Goal: Task Accomplishment & Management: Manage account settings

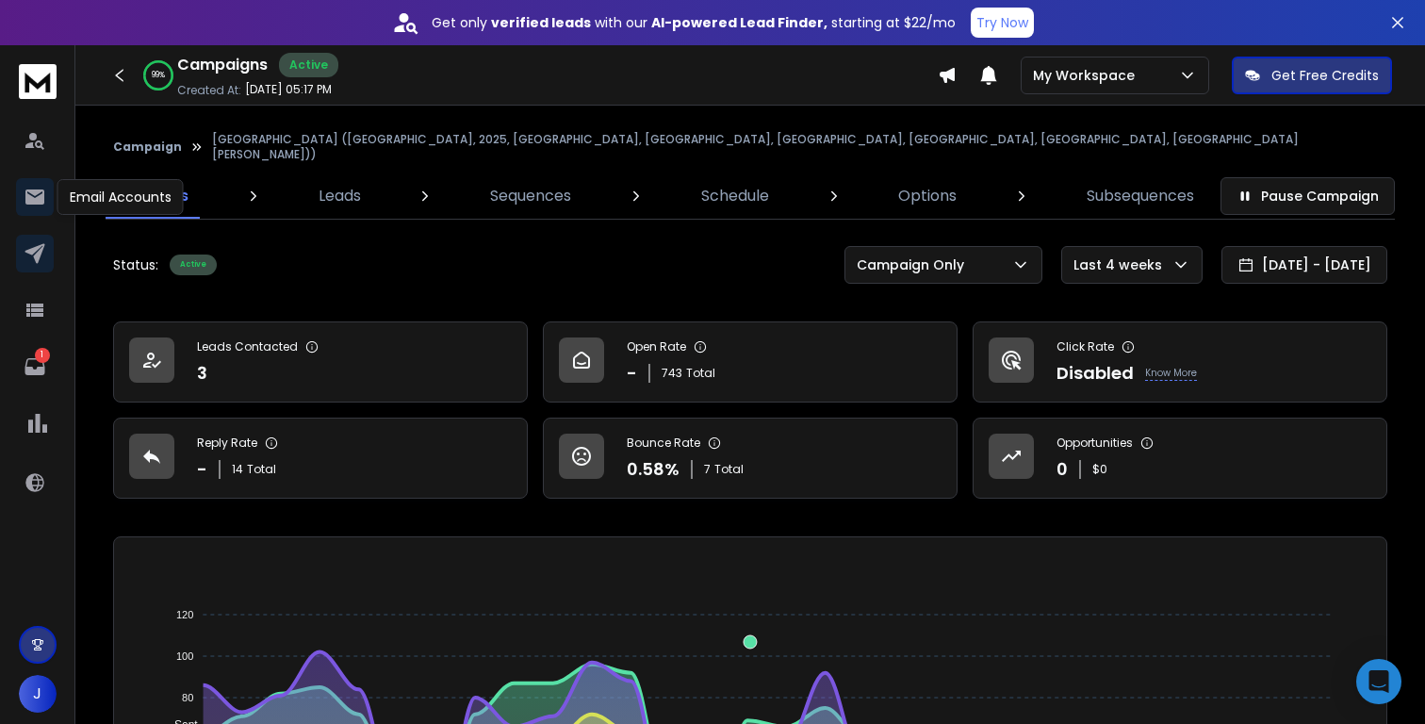
click at [30, 206] on icon at bounding box center [35, 197] width 23 height 23
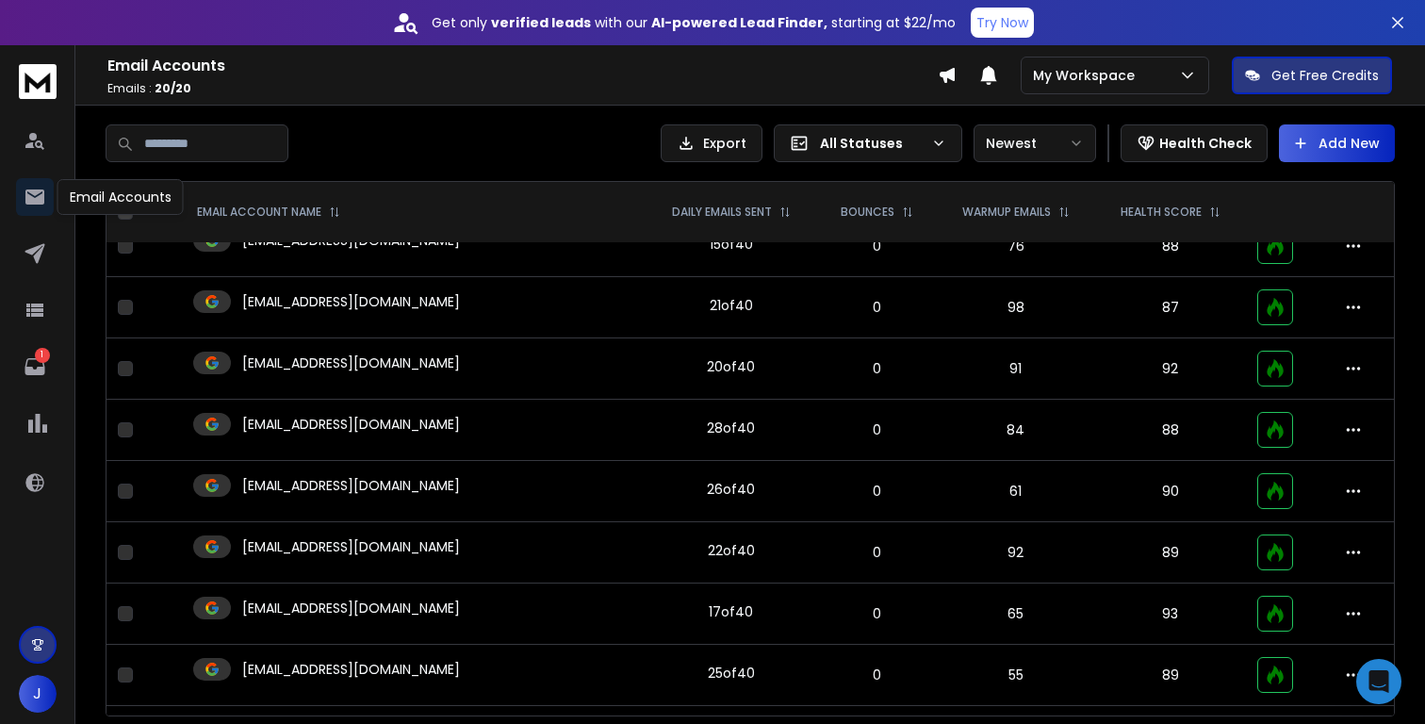
scroll to position [767, 0]
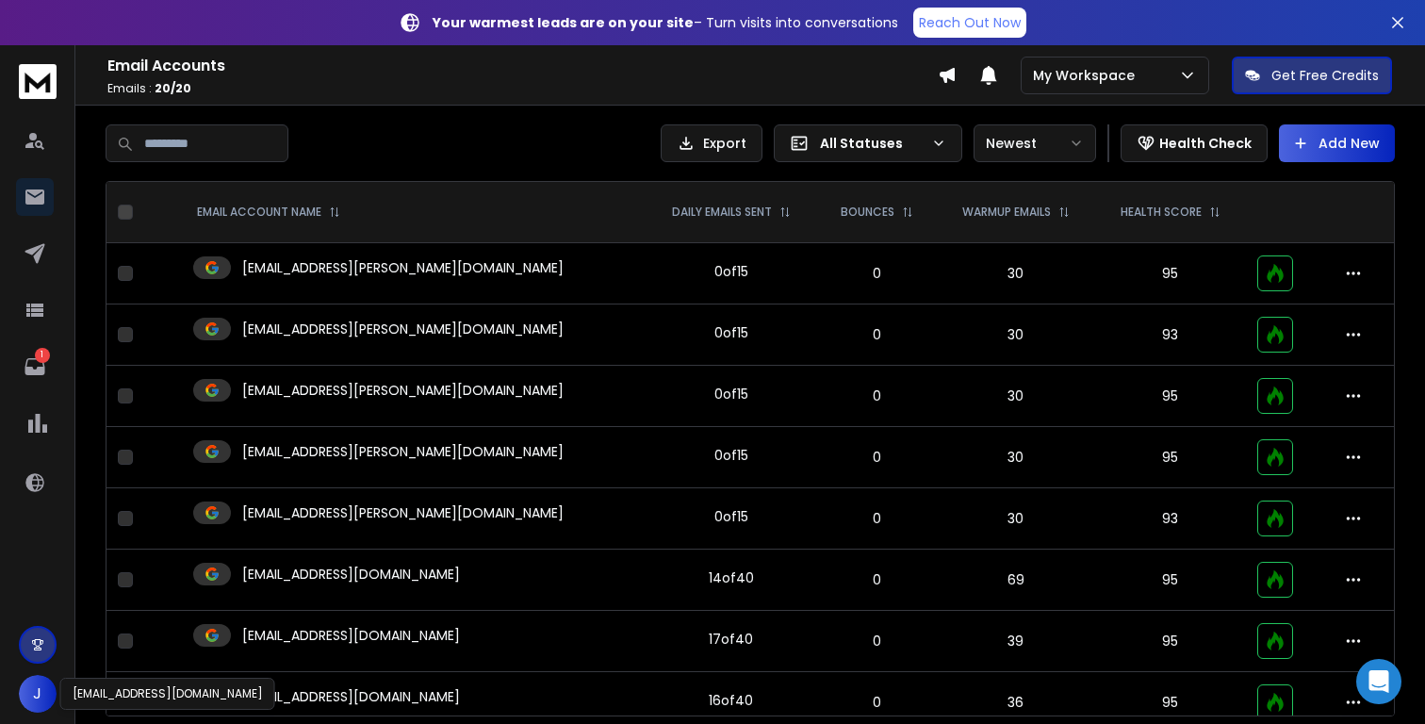
click at [36, 696] on span "J" at bounding box center [38, 694] width 38 height 38
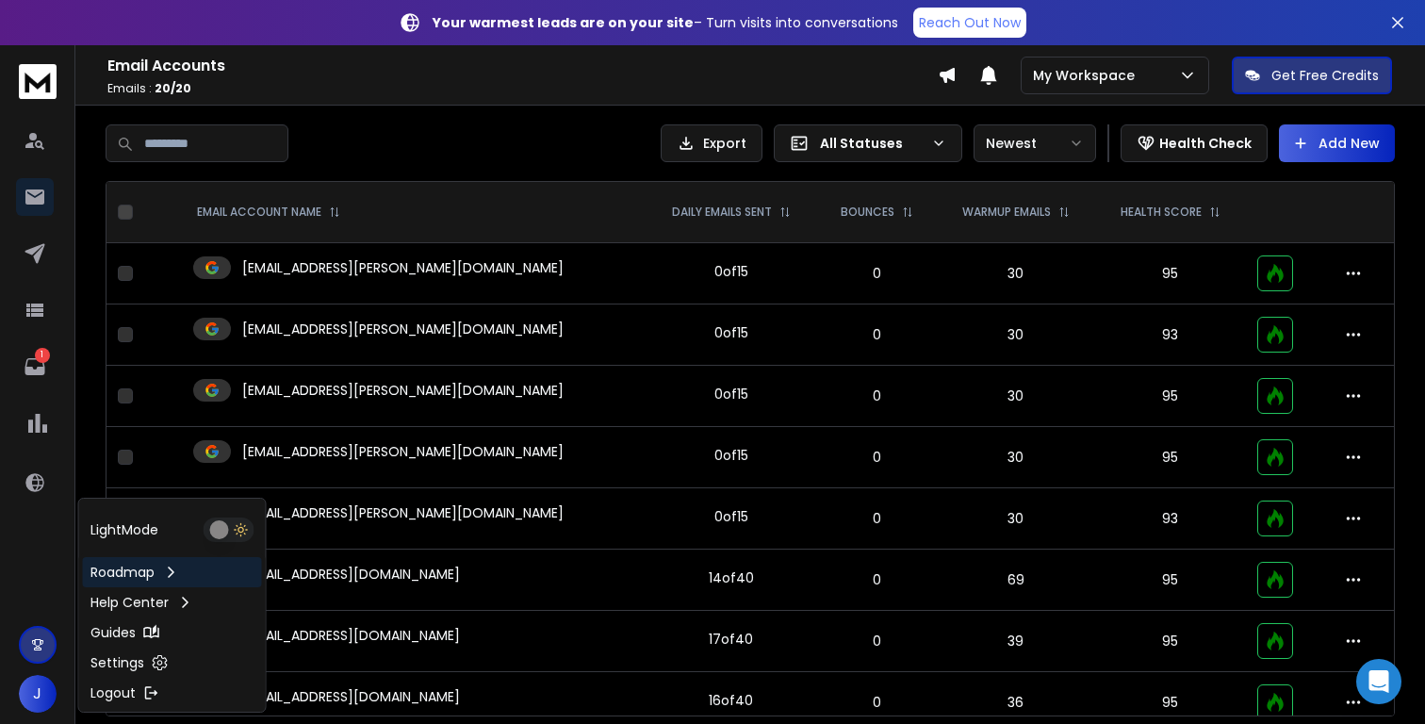
click at [0, 723] on nordpass-portal at bounding box center [0, 724] width 0 height 0
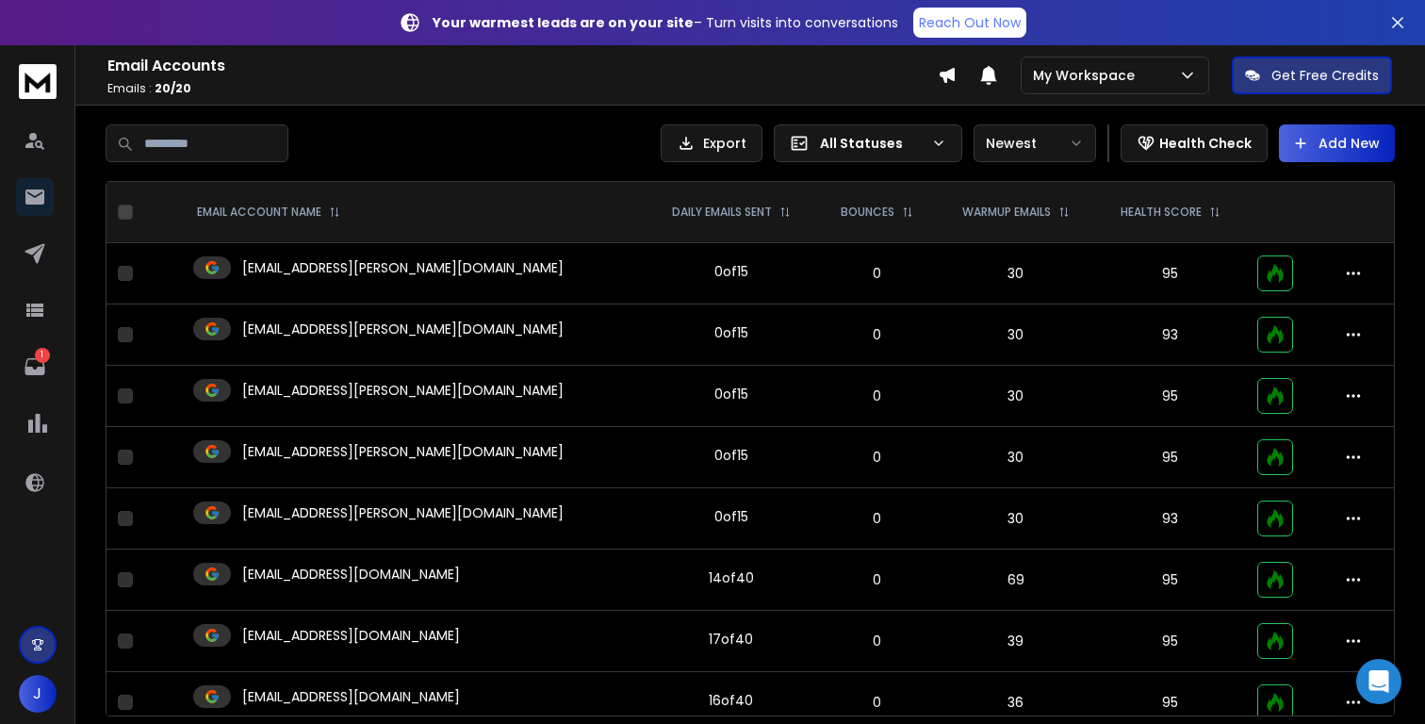
click at [0, 723] on nordpass-portal at bounding box center [0, 724] width 0 height 0
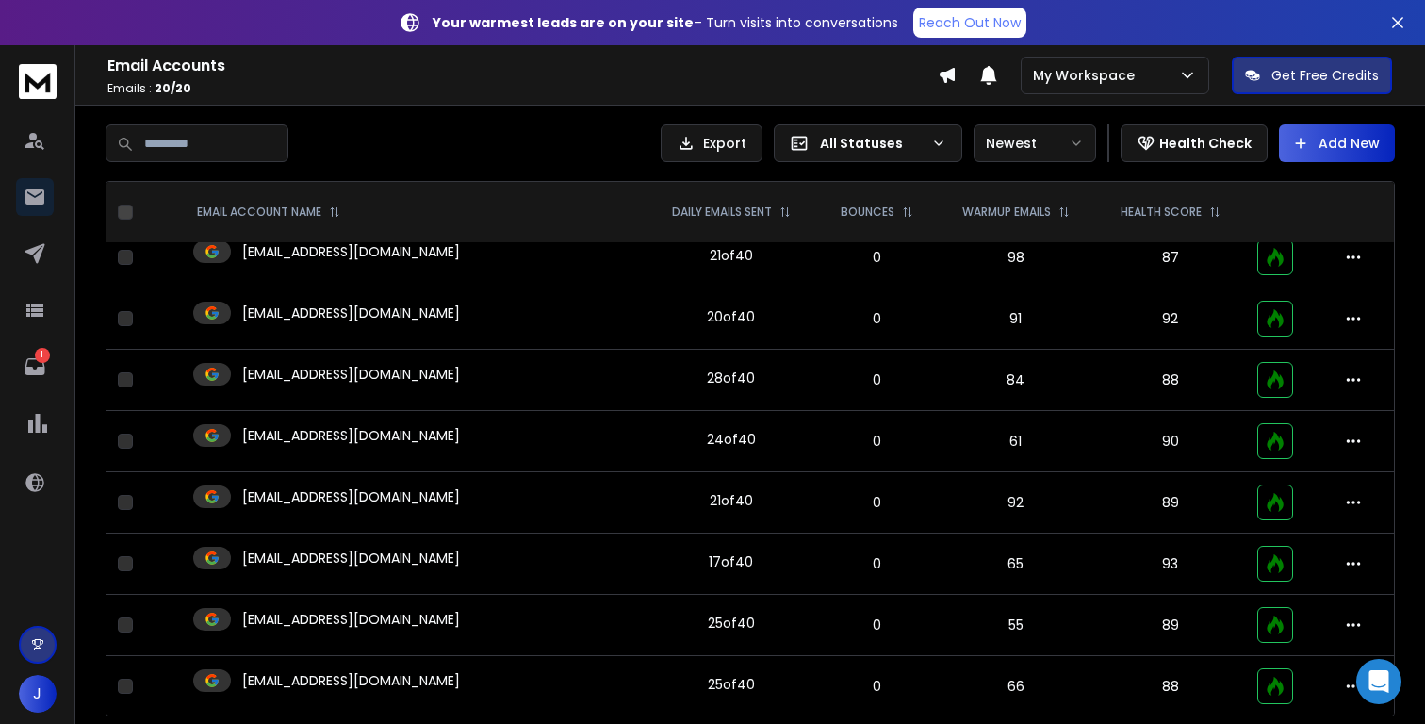
scroll to position [767, 0]
